Goal: Check status: Check status

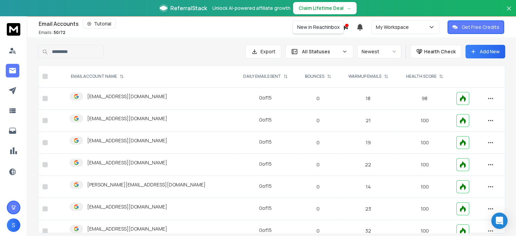
click at [349, 24] on div at bounding box center [347, 25] width 4 height 4
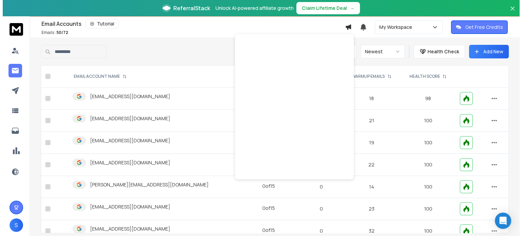
scroll to position [4, 0]
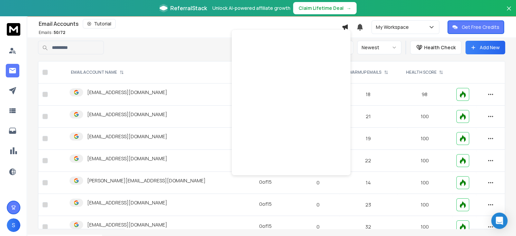
click at [184, 30] on div "Emails : 50 / 72" at bounding box center [190, 32] width 303 height 5
click at [345, 47] on icon at bounding box center [344, 47] width 5 height 5
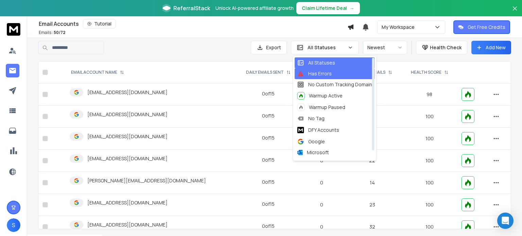
click at [327, 74] on div "Has Errors" at bounding box center [314, 73] width 34 height 7
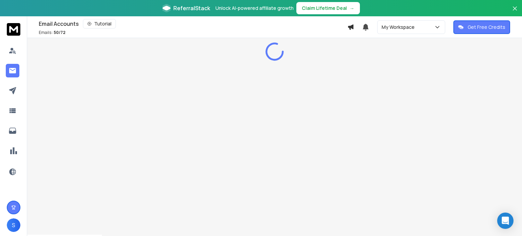
scroll to position [0, 0]
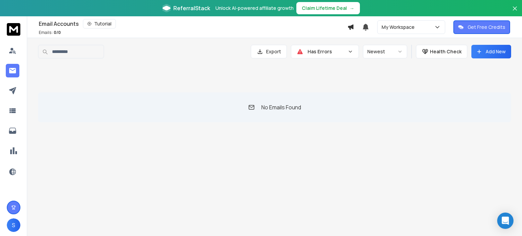
click at [348, 52] on div "Has Errors" at bounding box center [325, 52] width 68 height 14
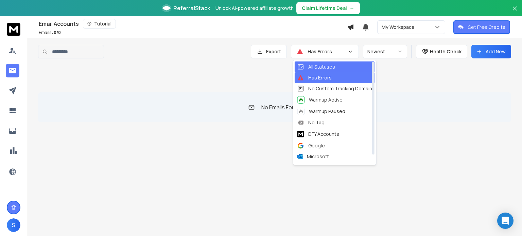
click at [330, 67] on div "All Statuses" at bounding box center [316, 66] width 38 height 7
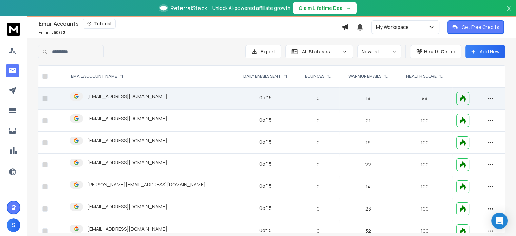
click at [141, 94] on p "[EMAIL_ADDRESS][DOMAIN_NAME]" at bounding box center [127, 96] width 80 height 7
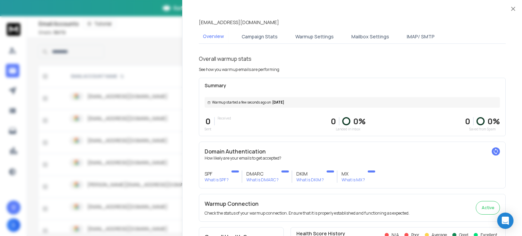
click at [148, 55] on div at bounding box center [261, 118] width 522 height 236
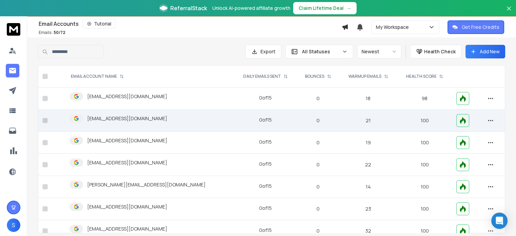
click at [128, 119] on p "[EMAIL_ADDRESS][DOMAIN_NAME]" at bounding box center [127, 118] width 80 height 7
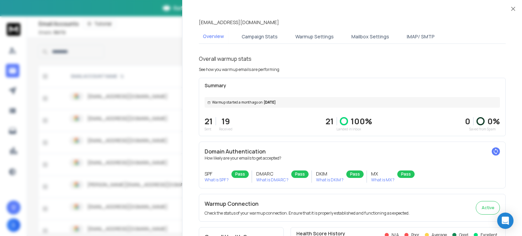
click at [283, 97] on div "Warmup started a month ago on [DATE]" at bounding box center [351, 102] width 295 height 11
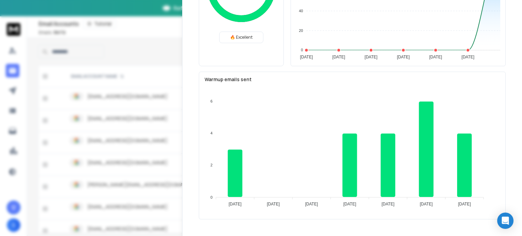
scroll to position [302, 0]
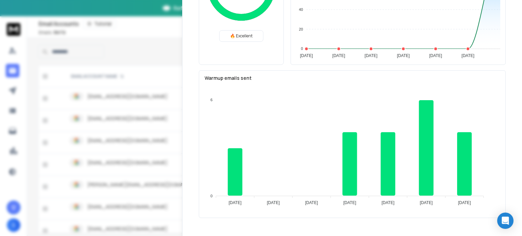
click at [165, 48] on div at bounding box center [261, 118] width 522 height 236
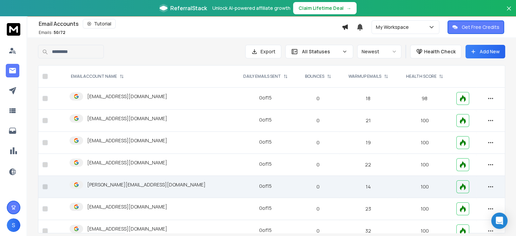
click at [121, 182] on p "[PERSON_NAME][EMAIL_ADDRESS][DOMAIN_NAME]" at bounding box center [146, 184] width 119 height 7
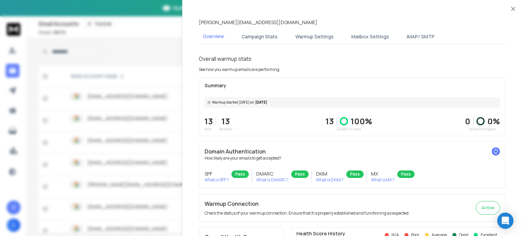
click at [302, 100] on div "Warmup started [DATE] on [DATE]" at bounding box center [351, 102] width 295 height 11
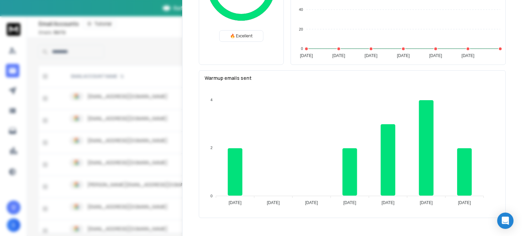
click at [147, 35] on div at bounding box center [261, 118] width 522 height 236
